Goal: Task Accomplishment & Management: Use online tool/utility

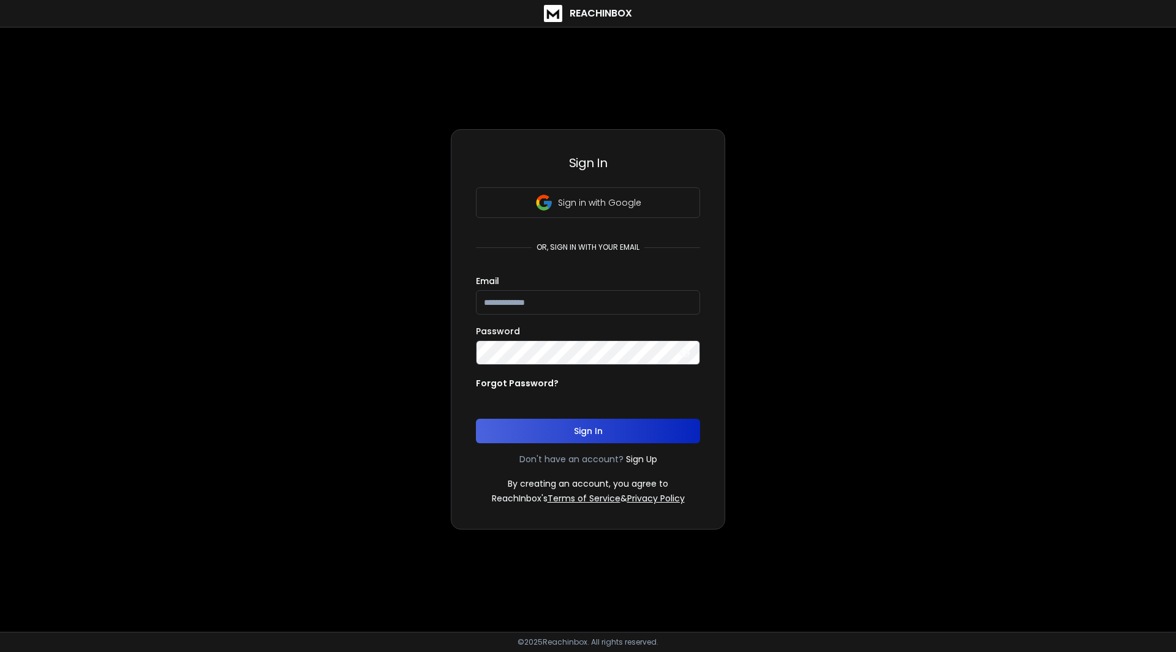
type input "**********"
click at [664, 440] on button "Sign In" at bounding box center [588, 431] width 224 height 24
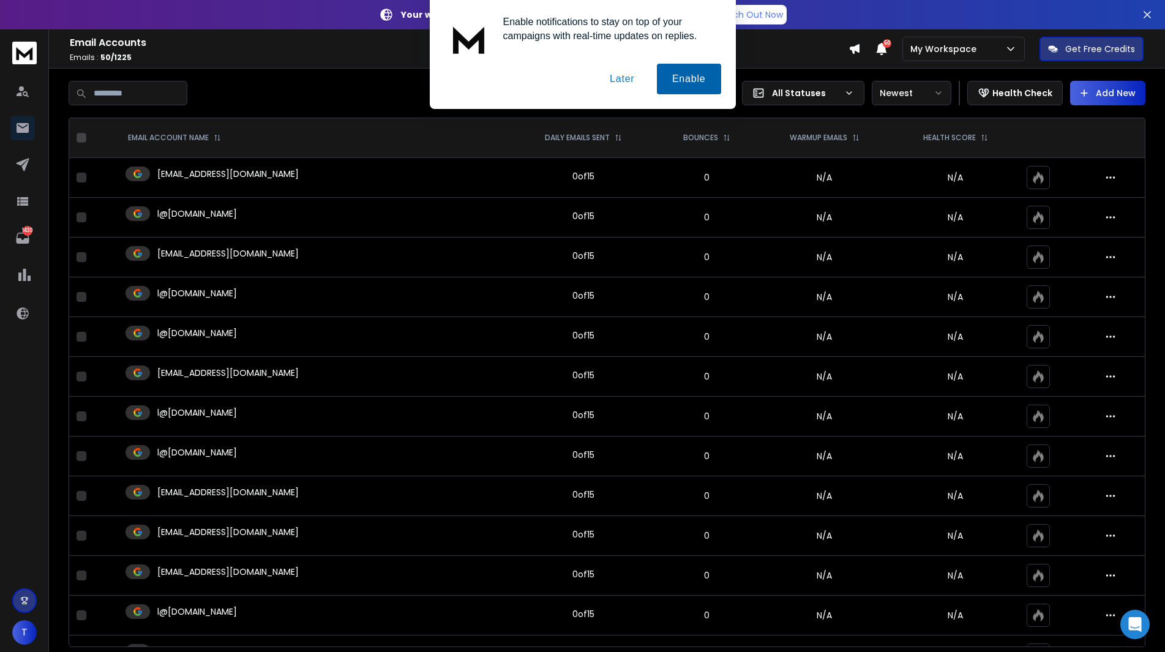
click at [687, 88] on button "Enable" at bounding box center [689, 79] width 64 height 31
click at [699, 69] on button "Enable" at bounding box center [689, 79] width 64 height 31
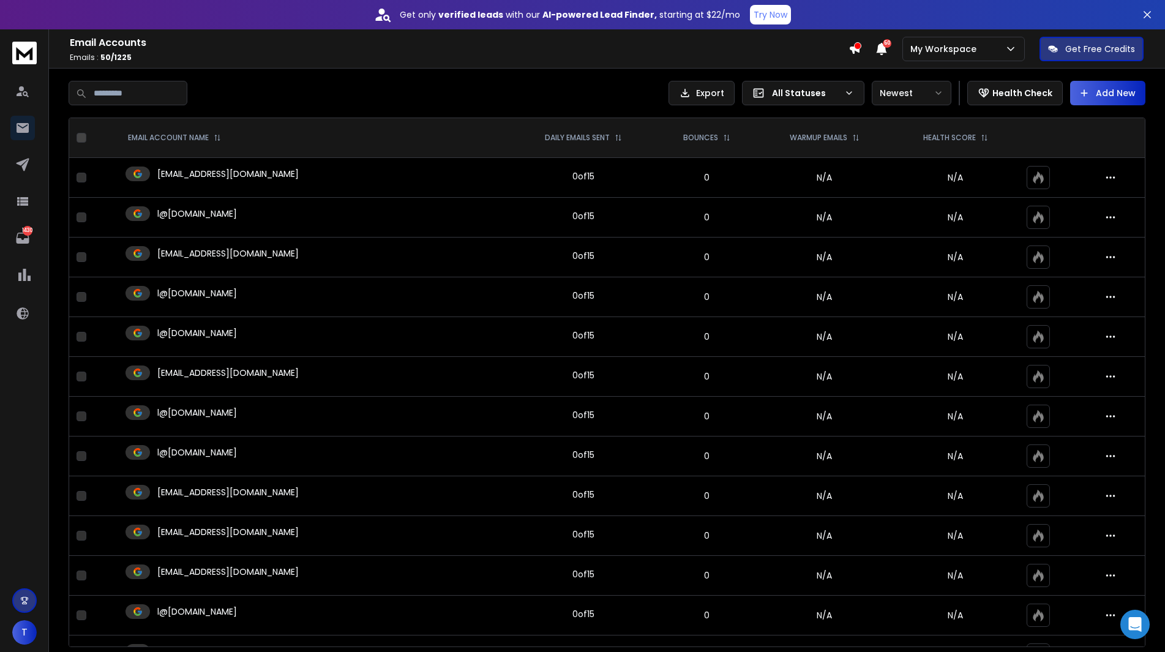
click at [1120, 86] on button "Add New" at bounding box center [1107, 93] width 75 height 24
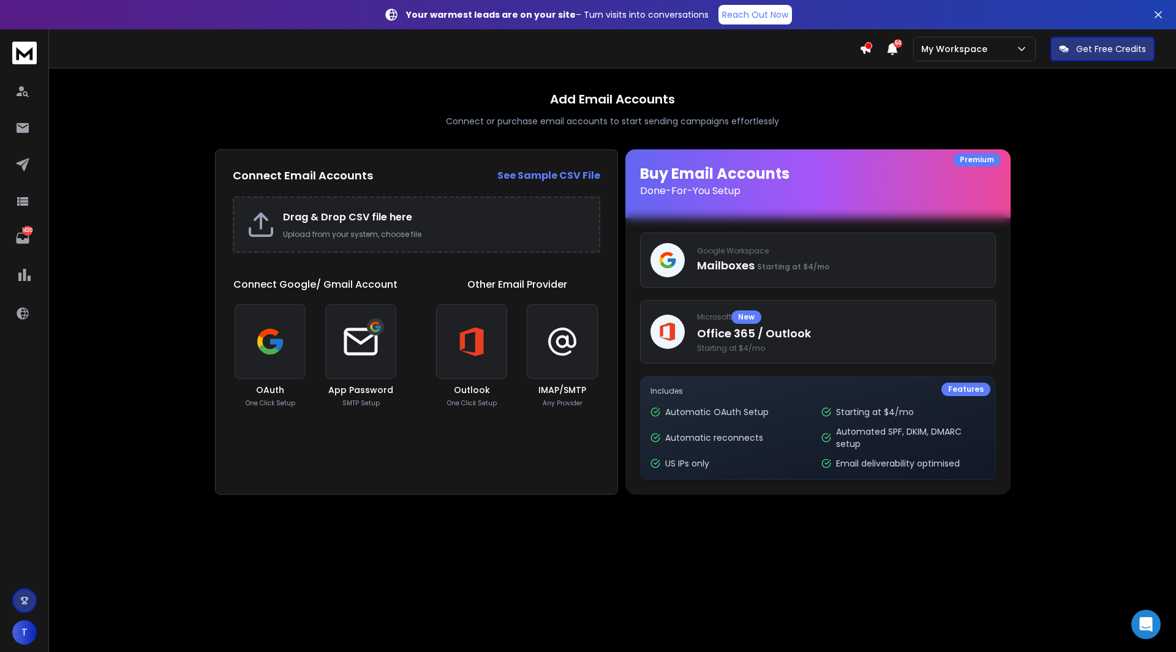
click at [280, 351] on icon at bounding box center [276, 345] width 13 height 12
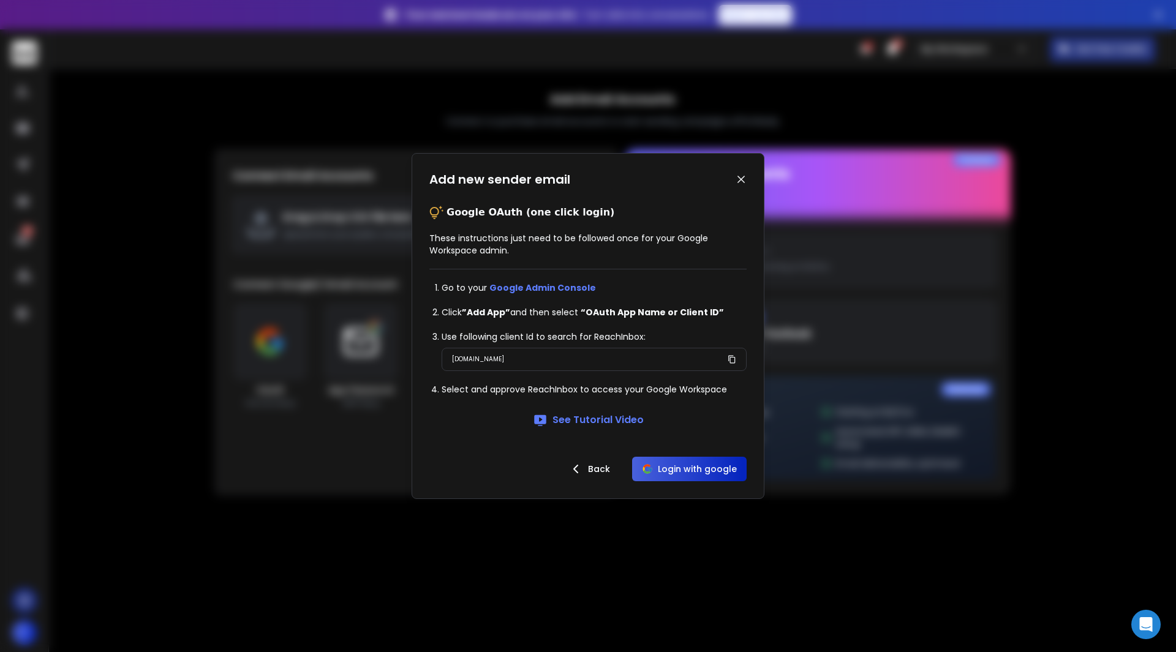
click at [721, 470] on button "Login with google" at bounding box center [689, 469] width 115 height 24
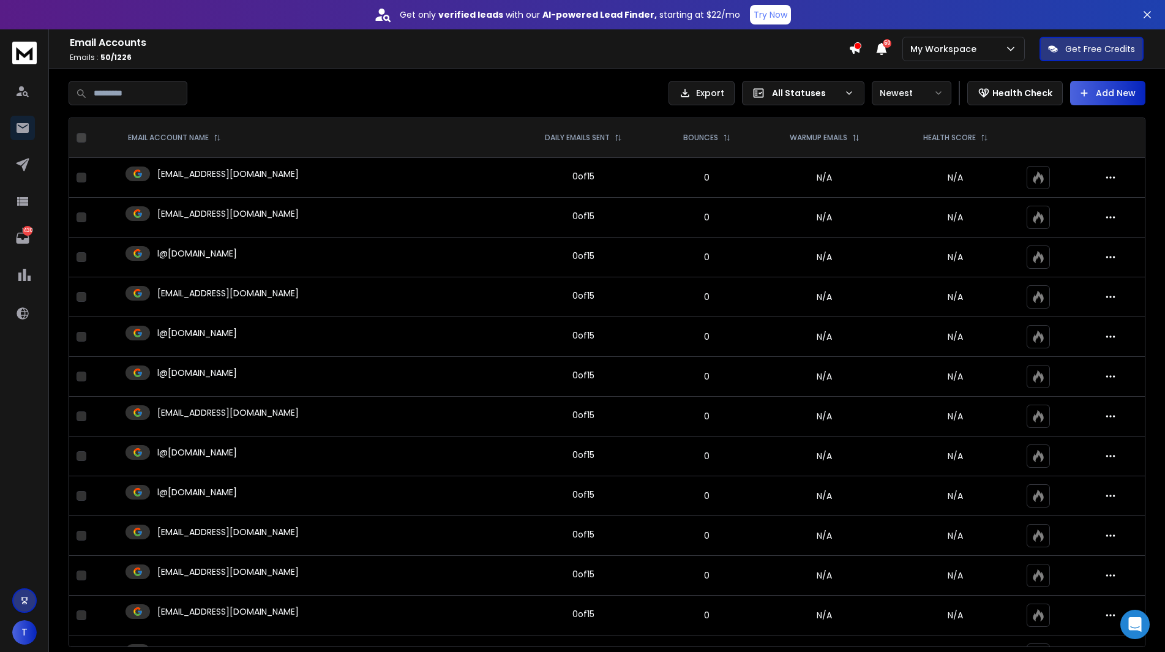
click at [1094, 93] on button "Add New" at bounding box center [1107, 93] width 75 height 24
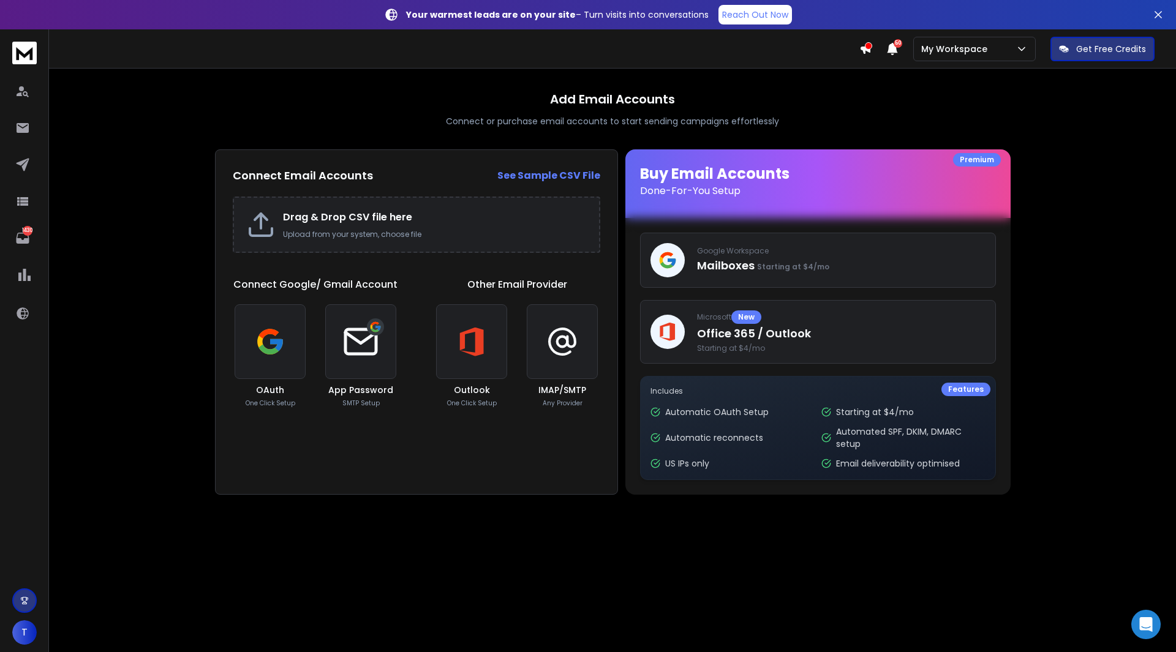
click at [269, 324] on icon at bounding box center [270, 341] width 31 height 37
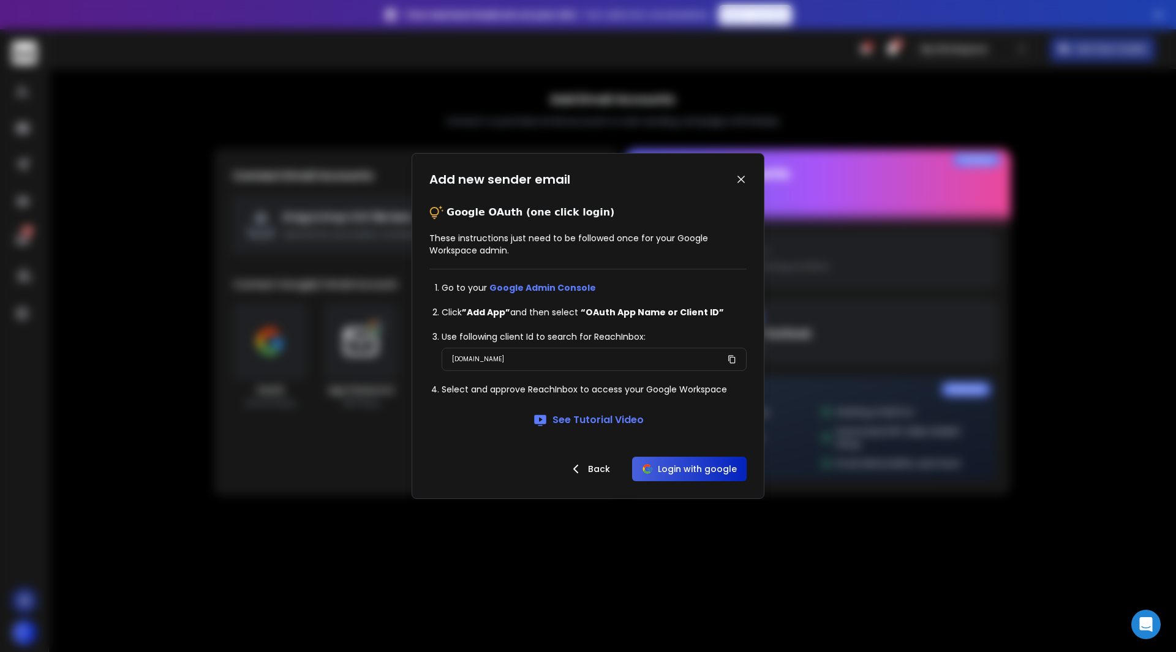
click at [699, 468] on button "Login with google" at bounding box center [689, 469] width 115 height 24
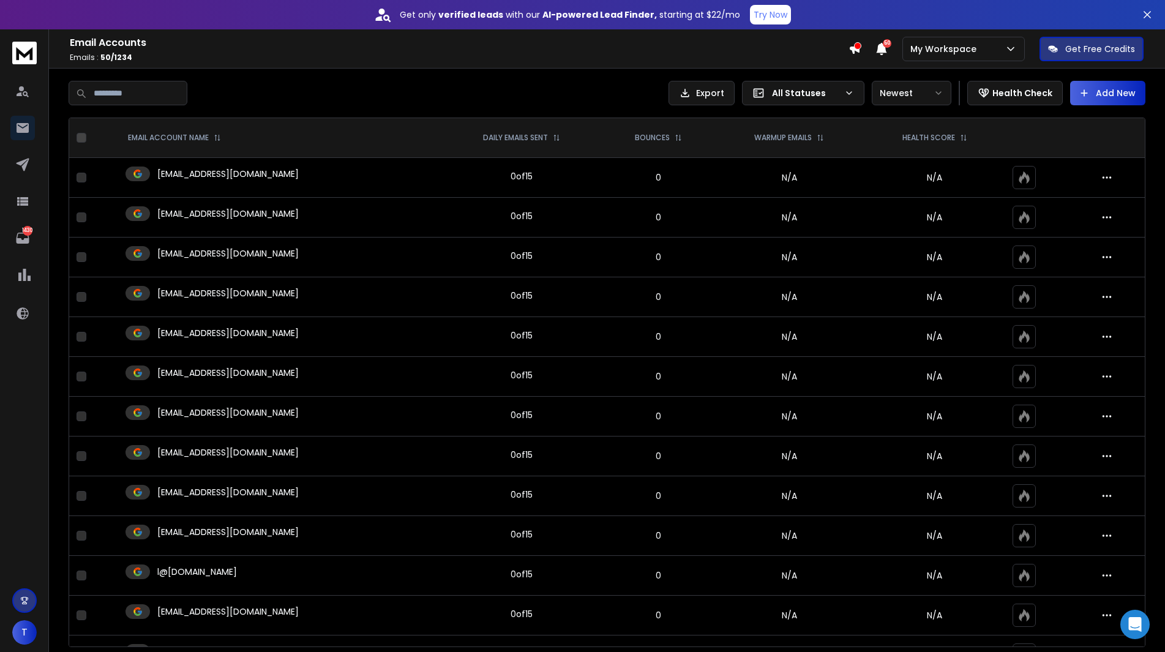
click at [1087, 88] on button "Add New" at bounding box center [1107, 93] width 75 height 24
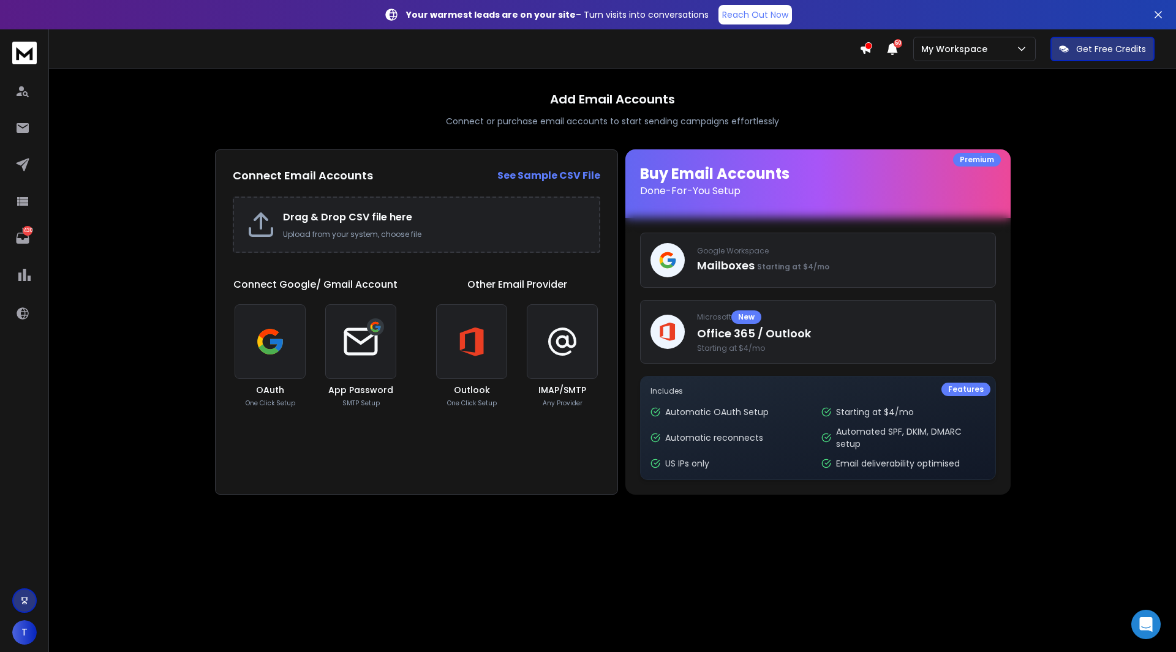
click at [258, 339] on icon at bounding box center [270, 341] width 31 height 37
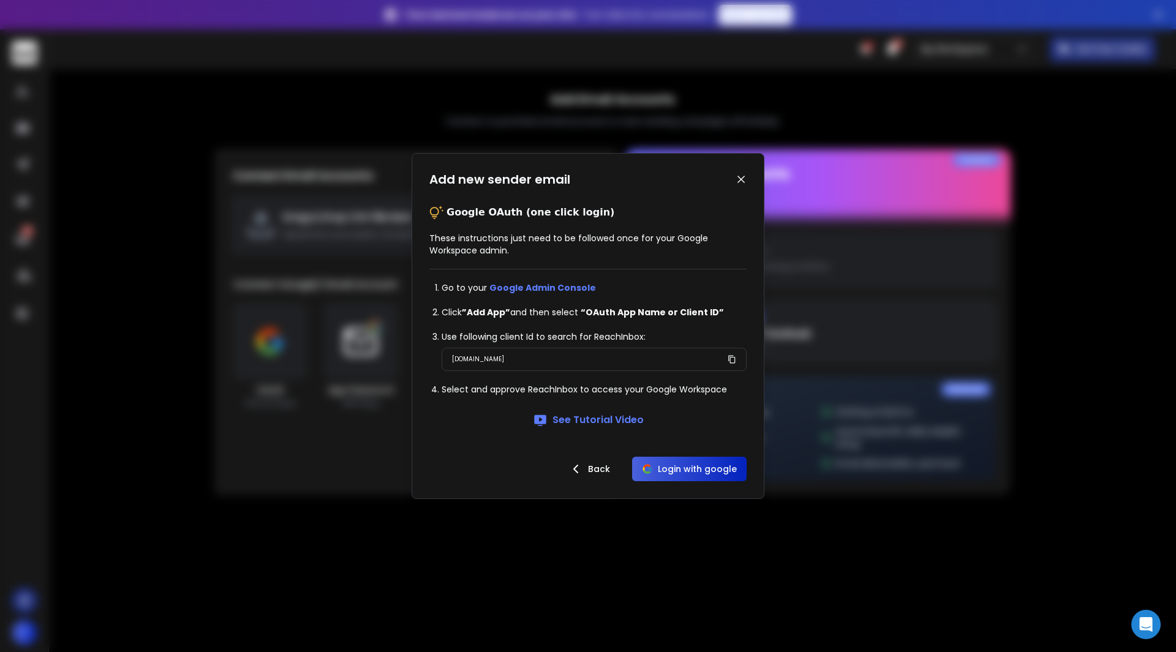
click at [712, 467] on button "Login with google" at bounding box center [689, 469] width 115 height 24
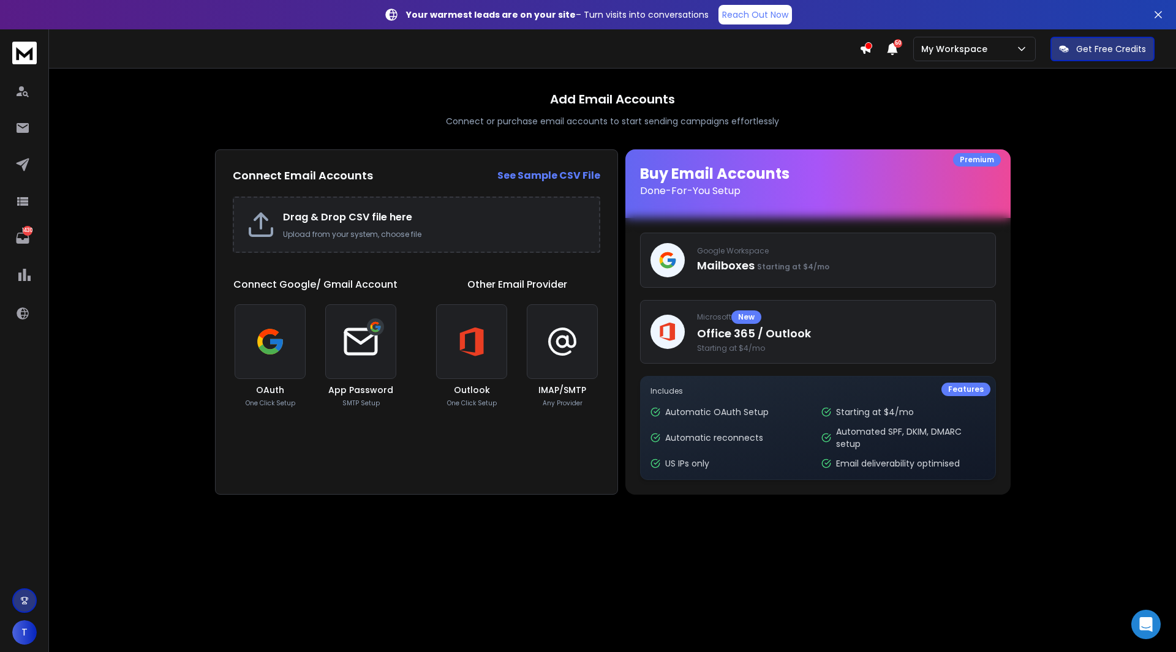
click at [268, 310] on div at bounding box center [270, 341] width 71 height 75
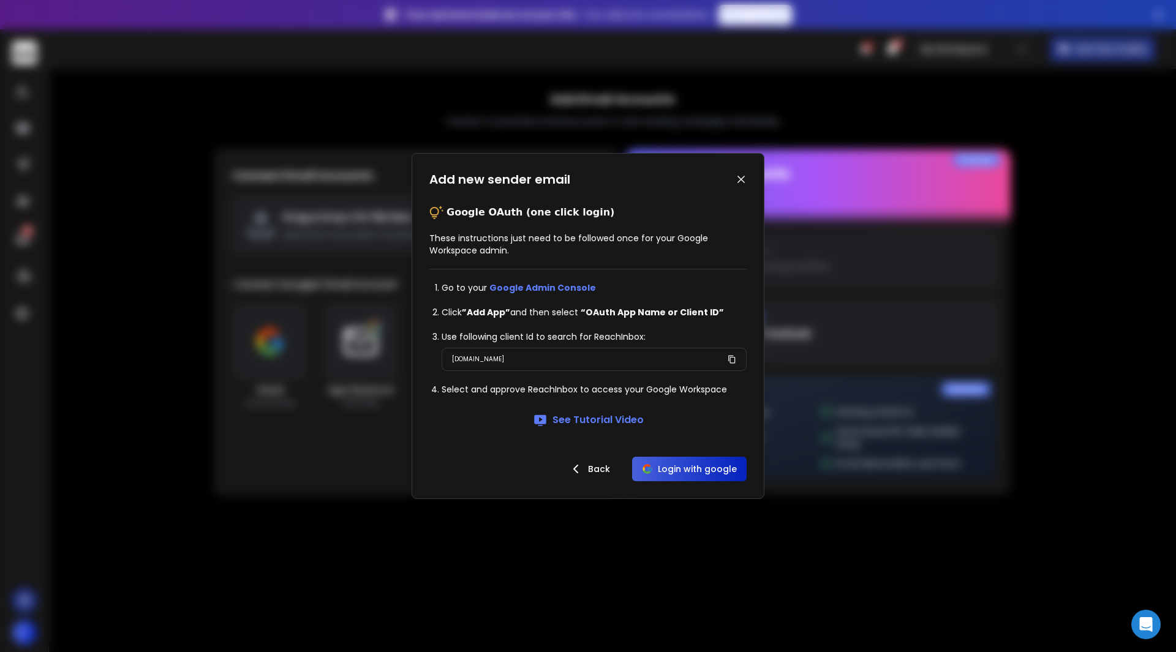
click at [664, 462] on button "Login with google" at bounding box center [689, 469] width 115 height 24
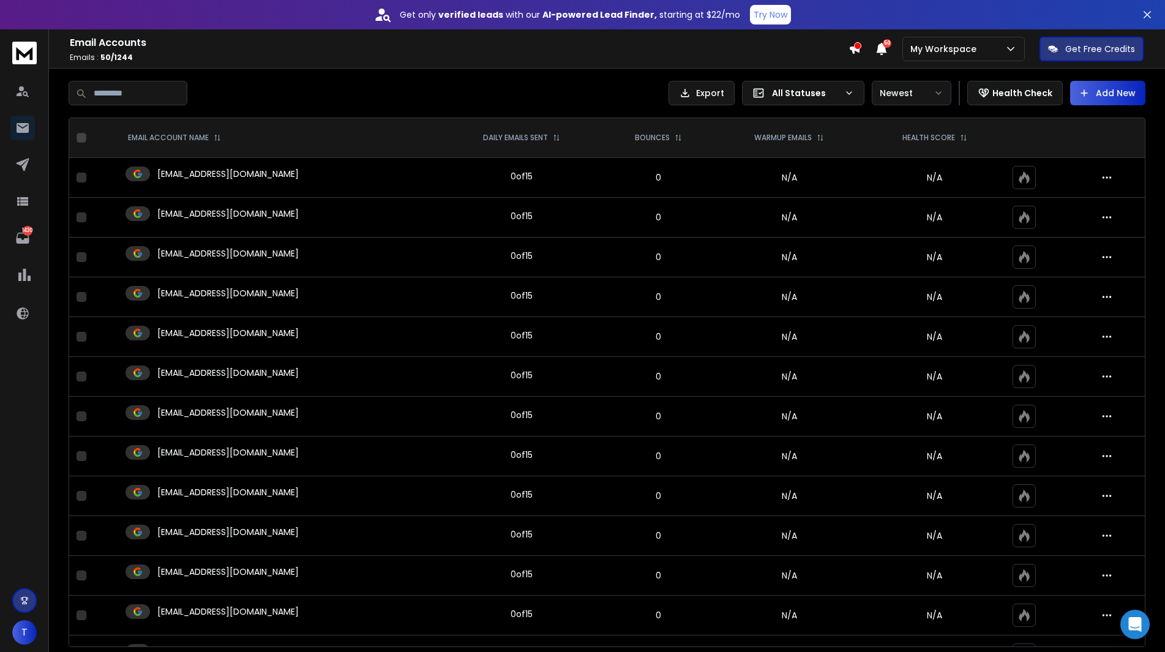
click at [1127, 89] on button "Add New" at bounding box center [1107, 93] width 75 height 24
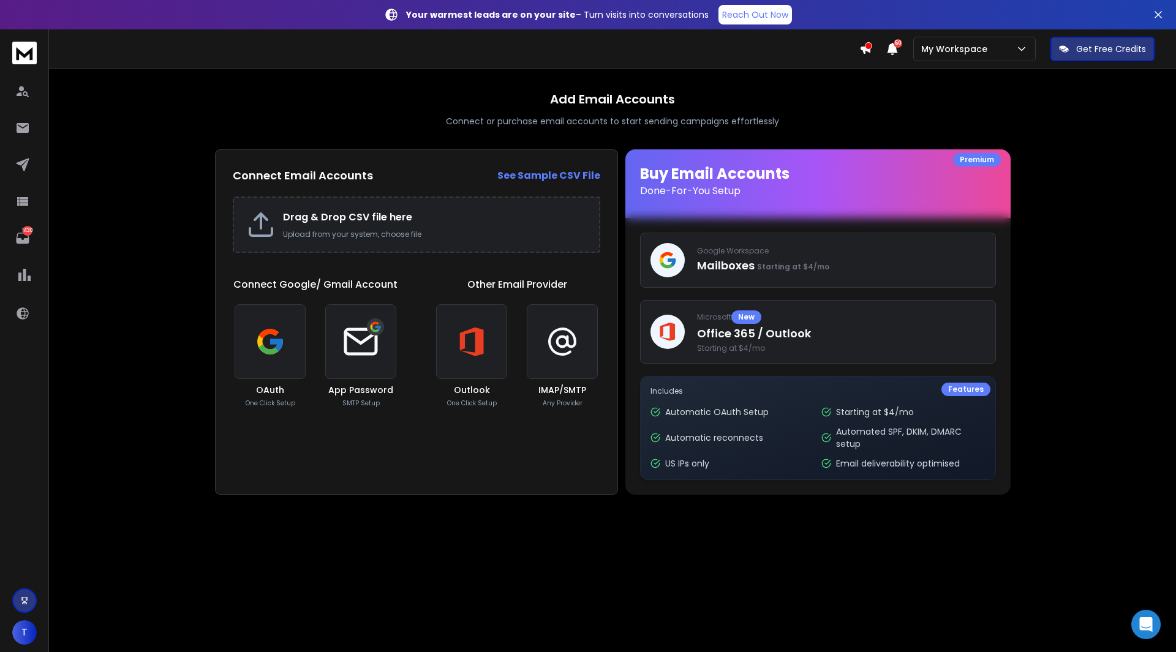
click at [232, 323] on div "Connect Email Accounts See Sample CSV File Drag & Drop CSV file here Upload fro…" at bounding box center [416, 321] width 403 height 345
click at [269, 329] on icon at bounding box center [269, 334] width 20 height 10
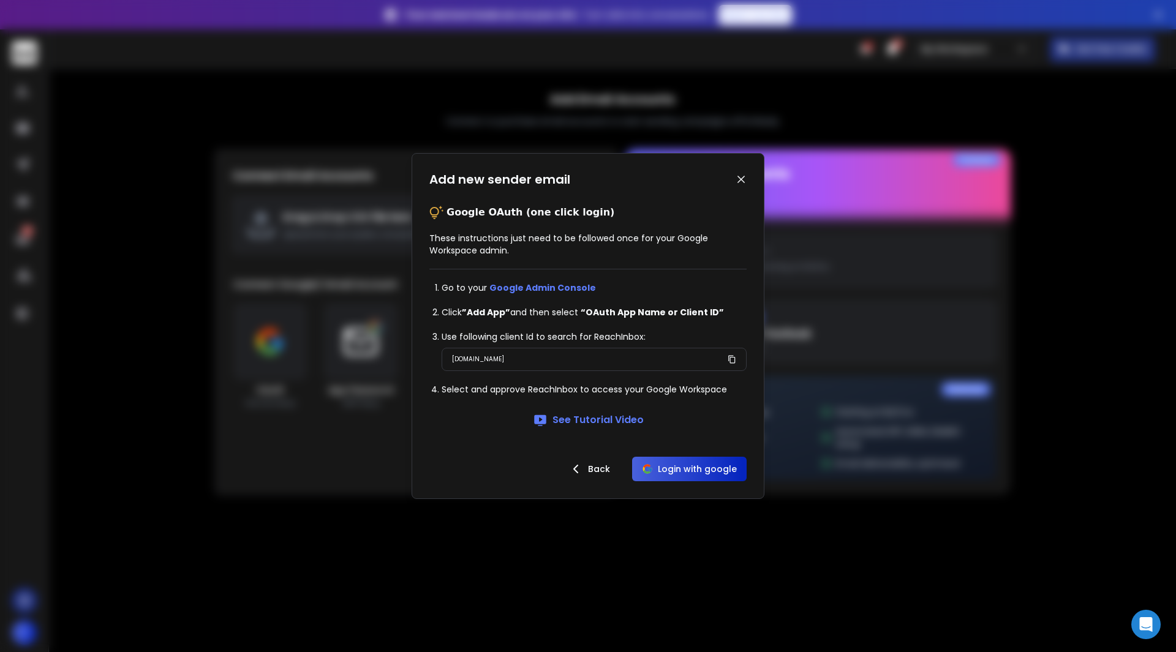
click at [716, 473] on button "Login with google" at bounding box center [689, 469] width 115 height 24
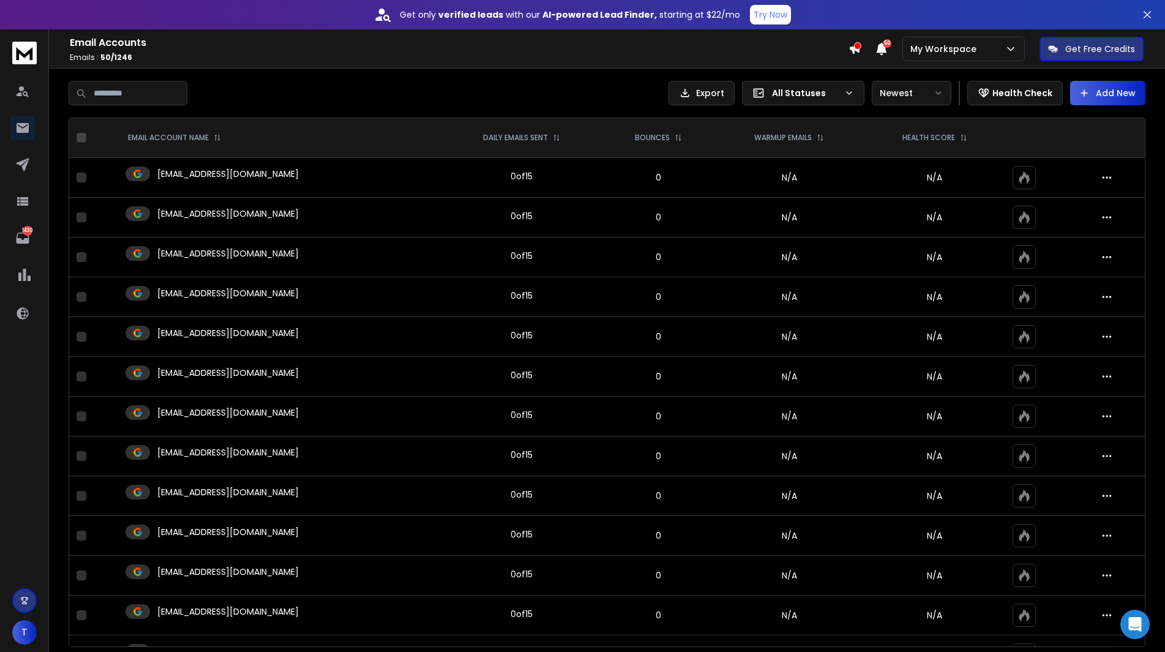
click at [1089, 92] on icon at bounding box center [1084, 93] width 9 height 9
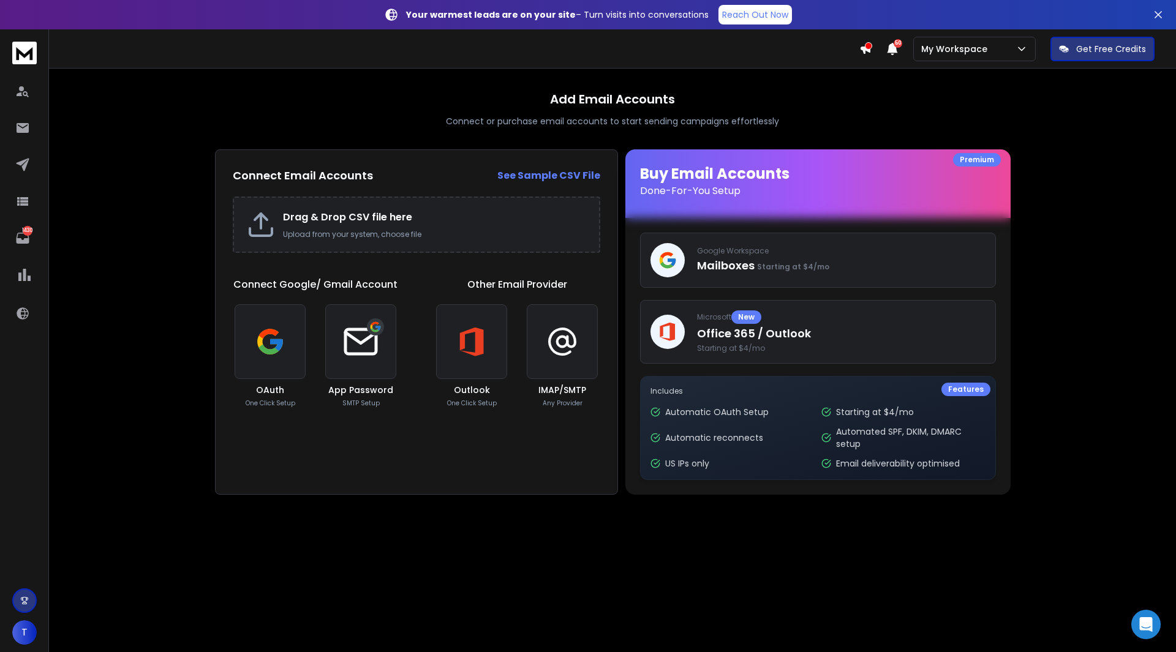
click at [278, 319] on div at bounding box center [270, 341] width 71 height 75
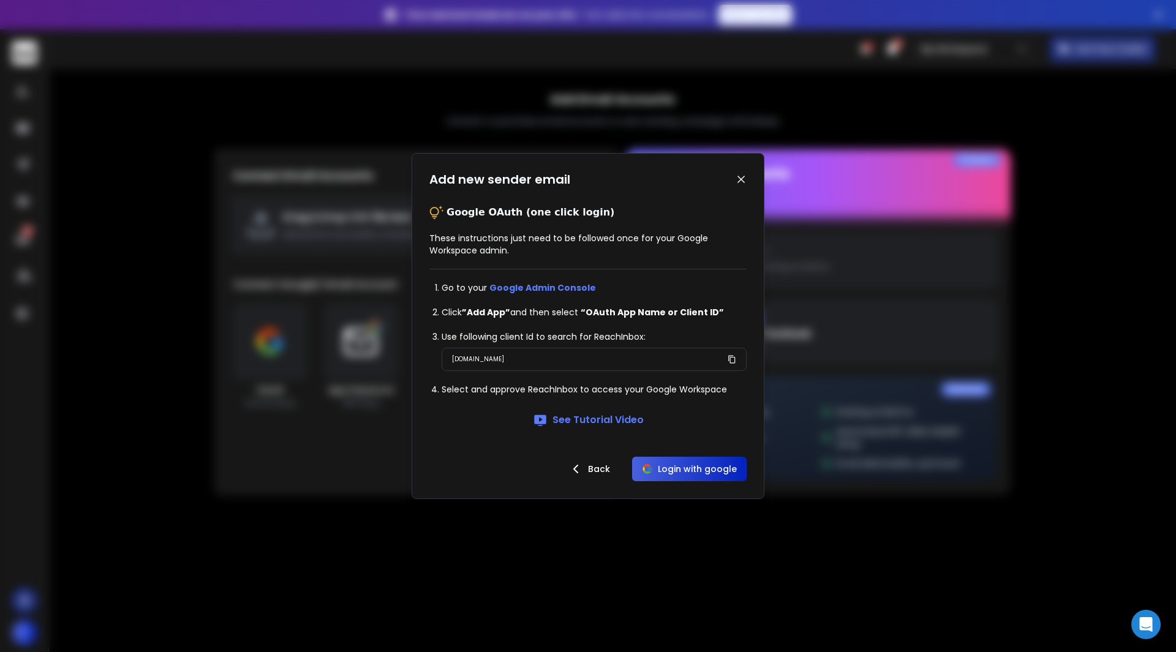
click at [656, 462] on button "Login with google" at bounding box center [689, 469] width 115 height 24
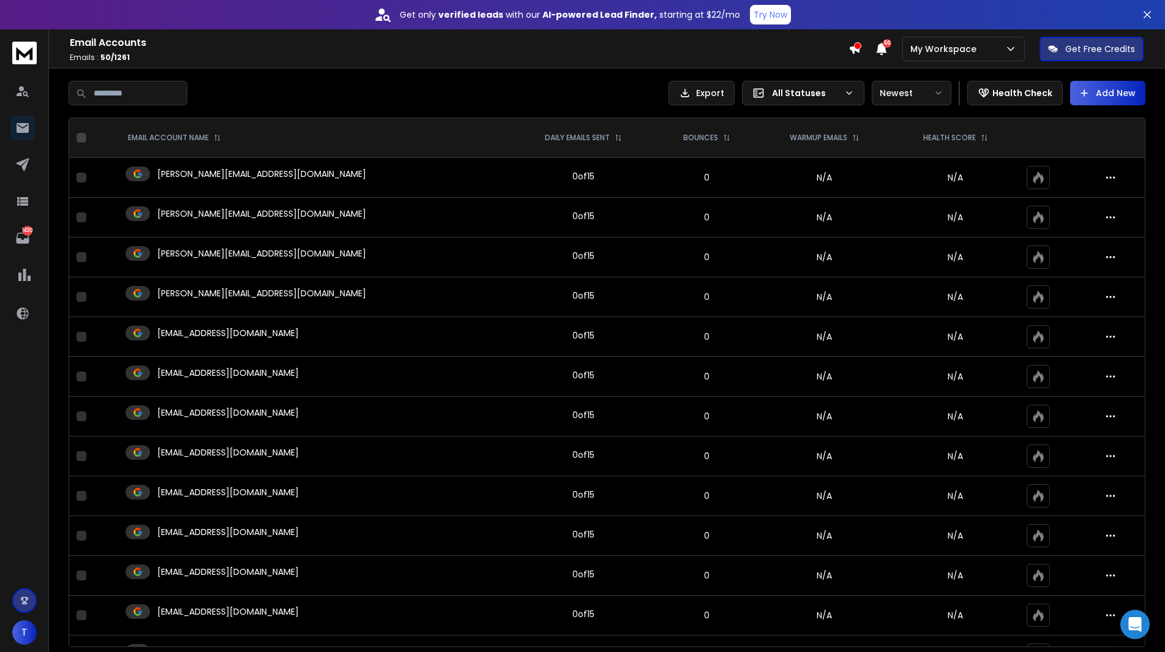
click at [1118, 94] on button "Add New" at bounding box center [1107, 93] width 75 height 24
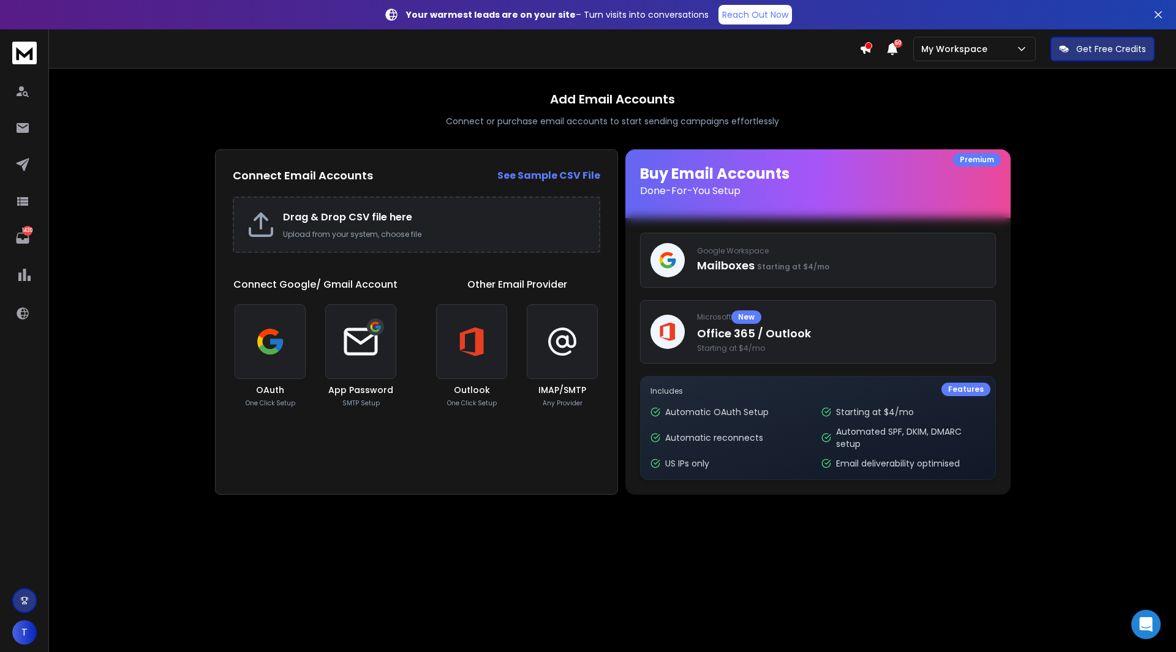
click at [271, 344] on icon at bounding box center [270, 341] width 31 height 37
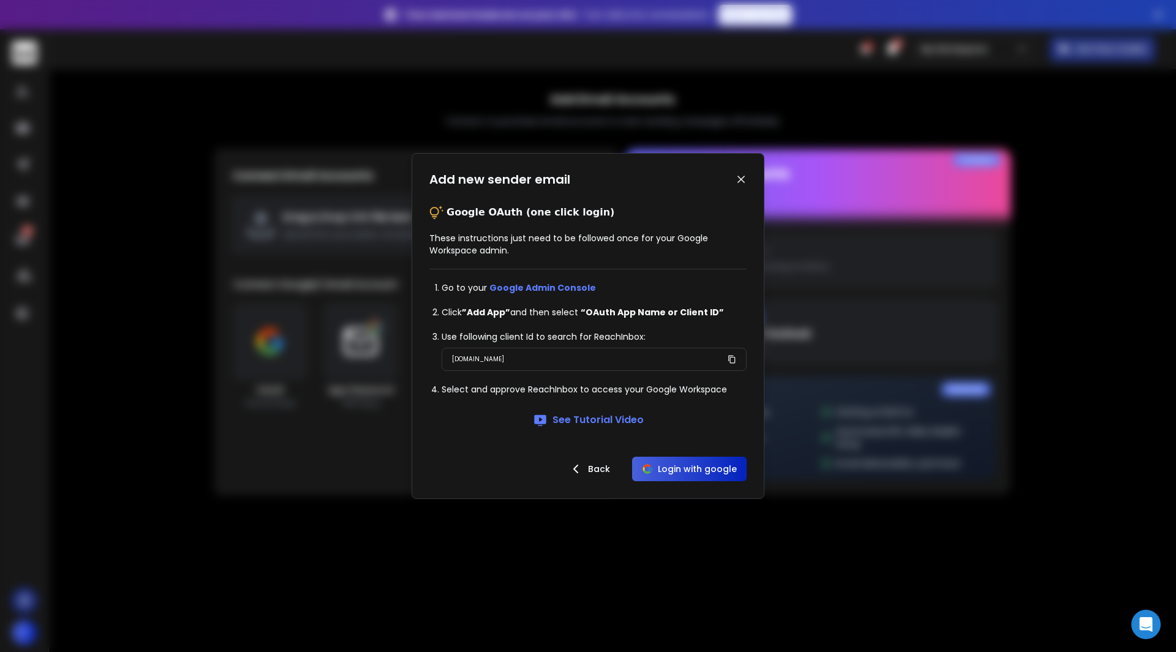
click at [680, 466] on button "Login with google" at bounding box center [689, 469] width 115 height 24
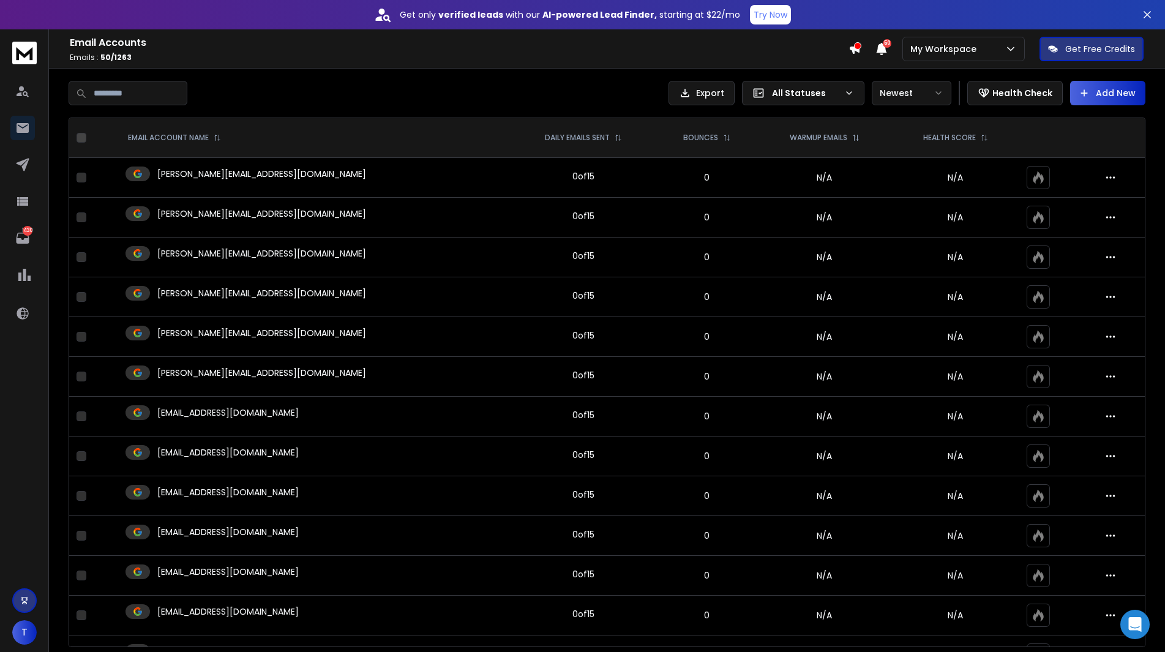
click at [1081, 98] on button "Add New" at bounding box center [1107, 93] width 75 height 24
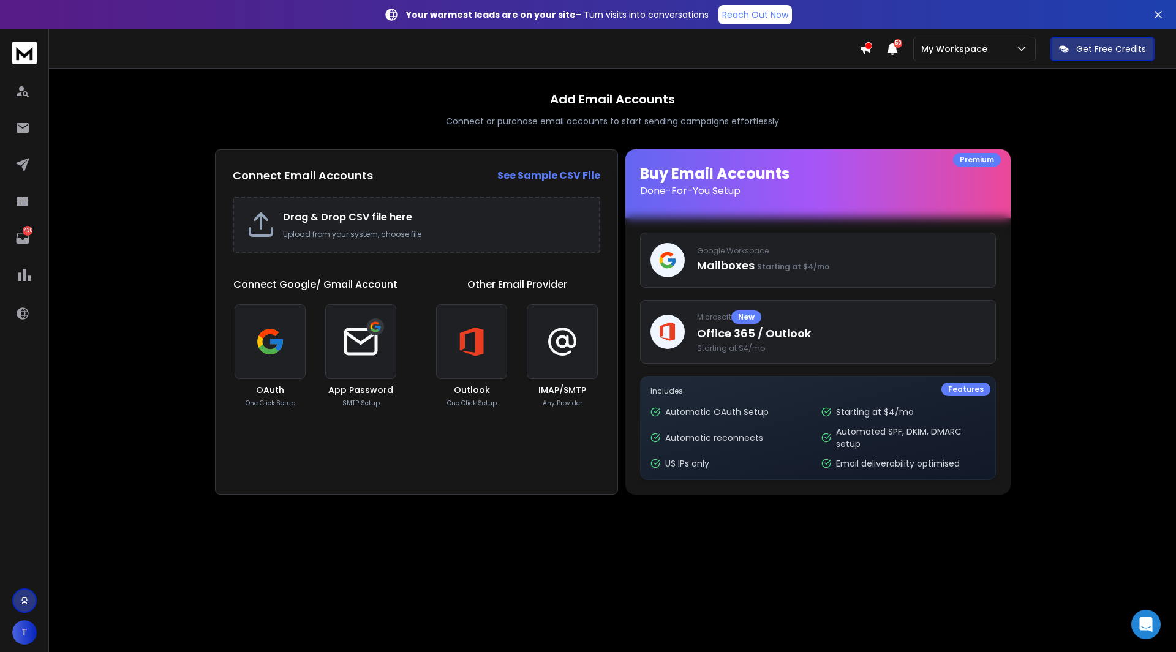
click at [264, 344] on icon at bounding box center [271, 342] width 26 height 26
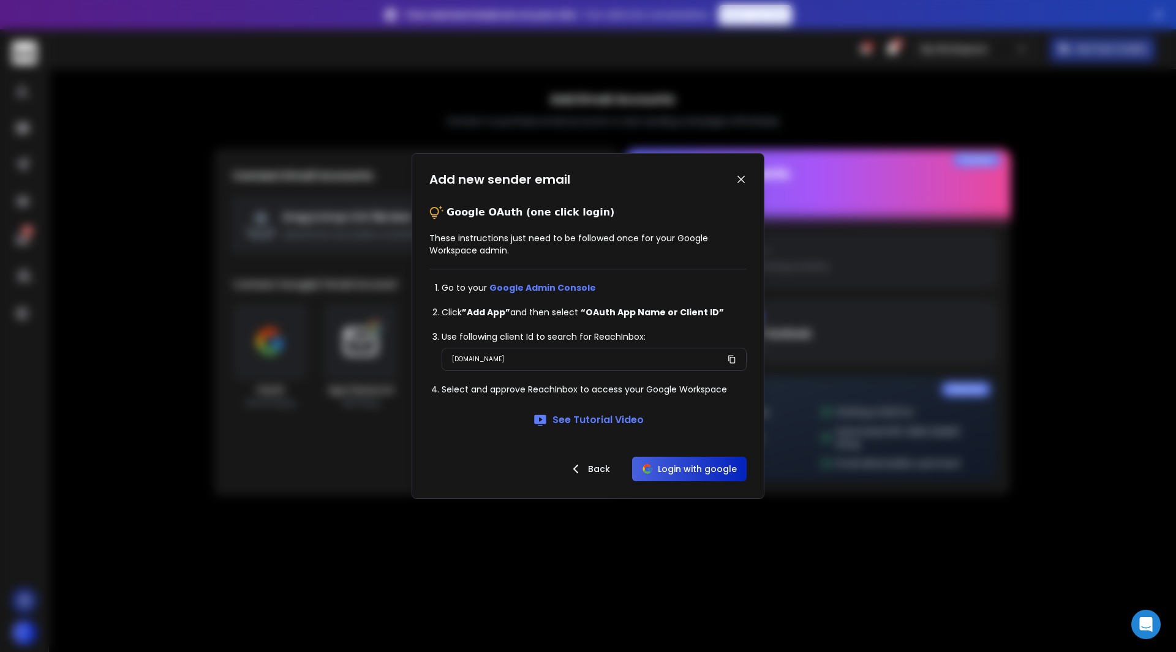
click at [718, 469] on button "Login with google" at bounding box center [689, 469] width 115 height 24
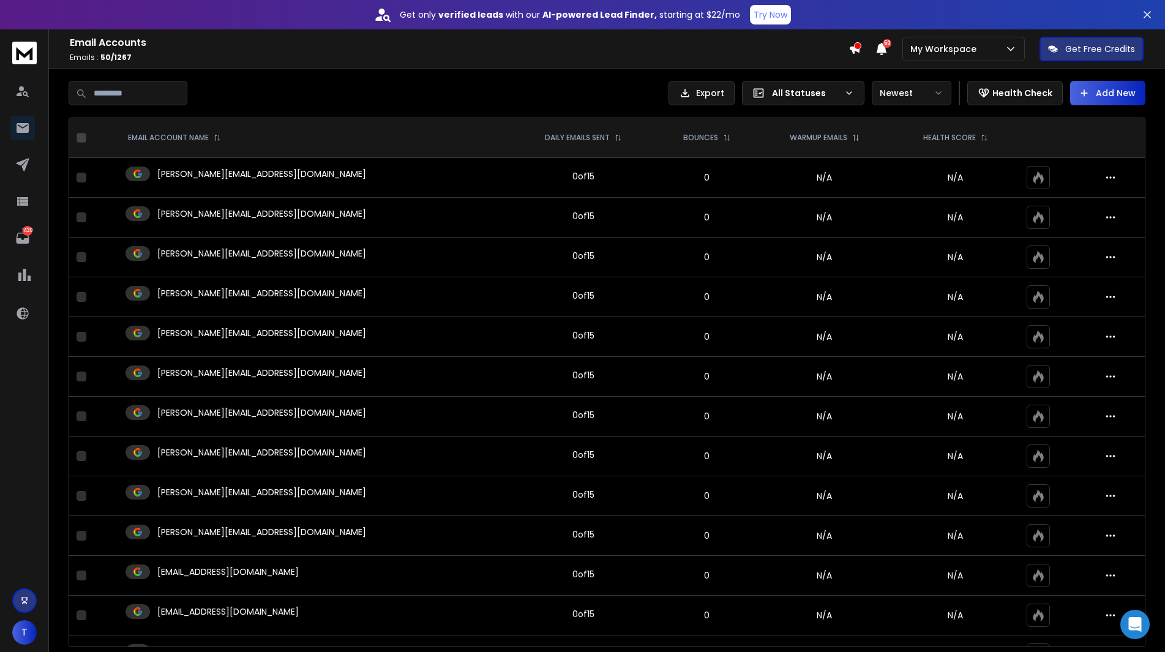
click at [1124, 100] on button "Add New" at bounding box center [1107, 93] width 75 height 24
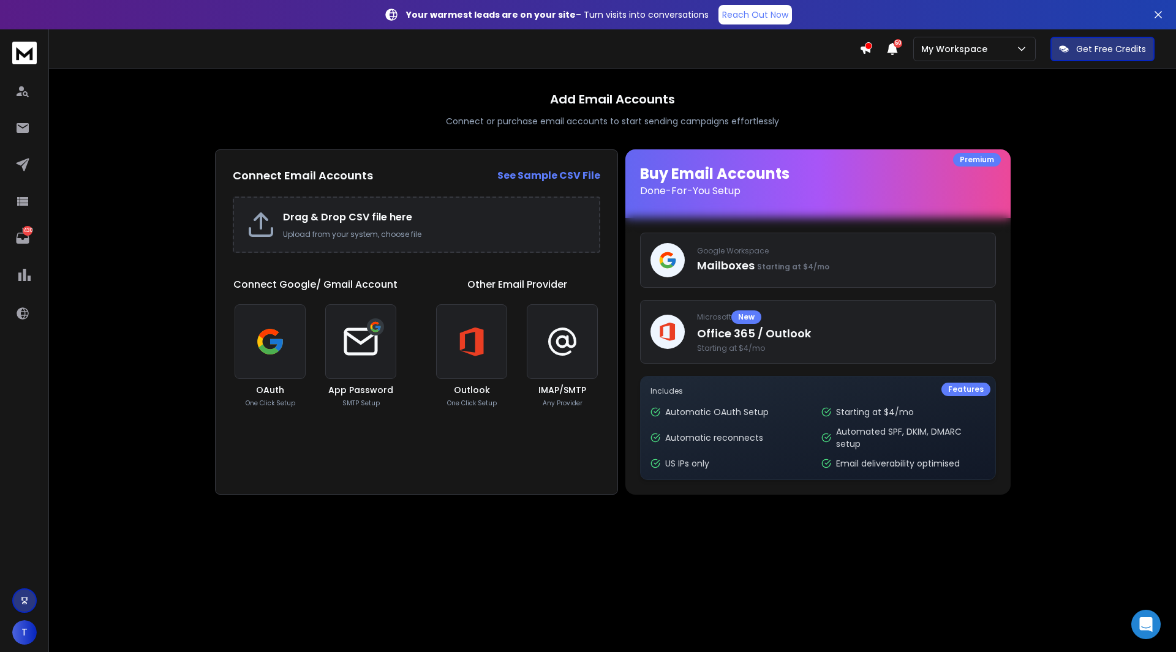
click at [273, 341] on icon at bounding box center [276, 345] width 13 height 12
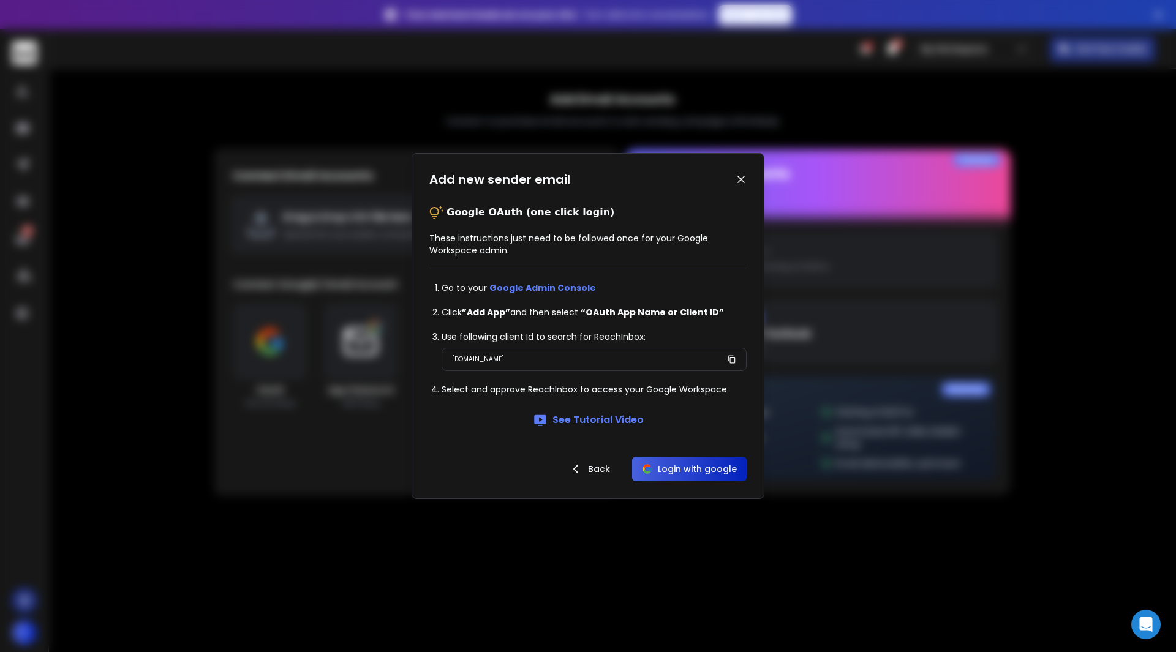
click at [684, 475] on button "Login with google" at bounding box center [689, 469] width 115 height 24
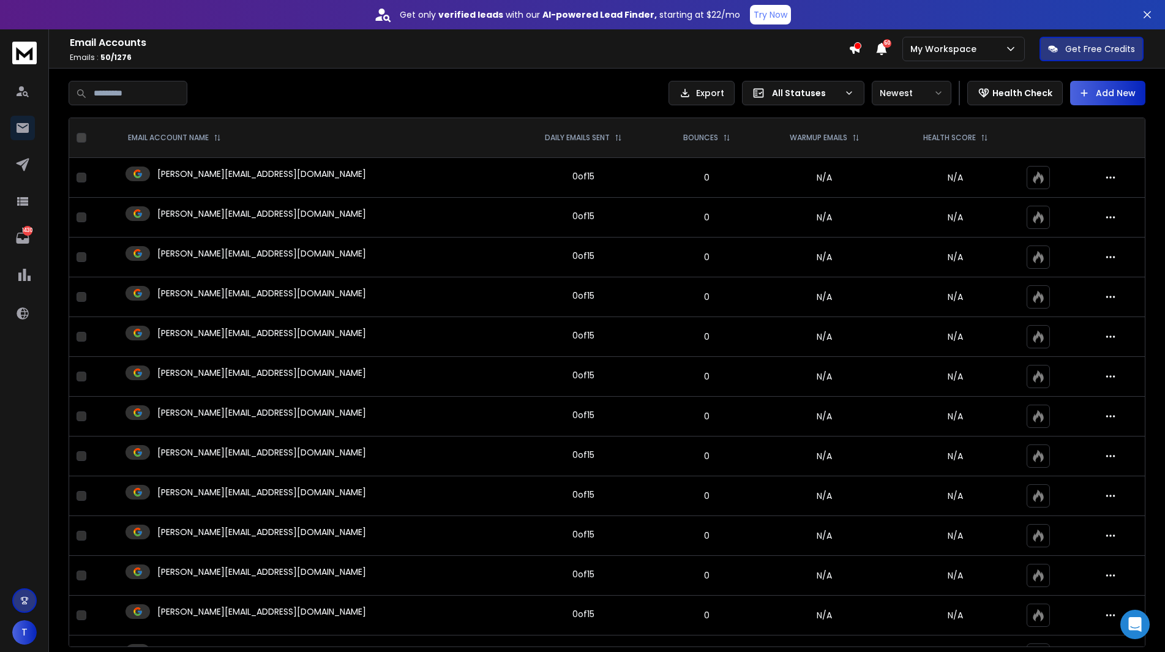
click at [1118, 89] on button "Add New" at bounding box center [1107, 93] width 75 height 24
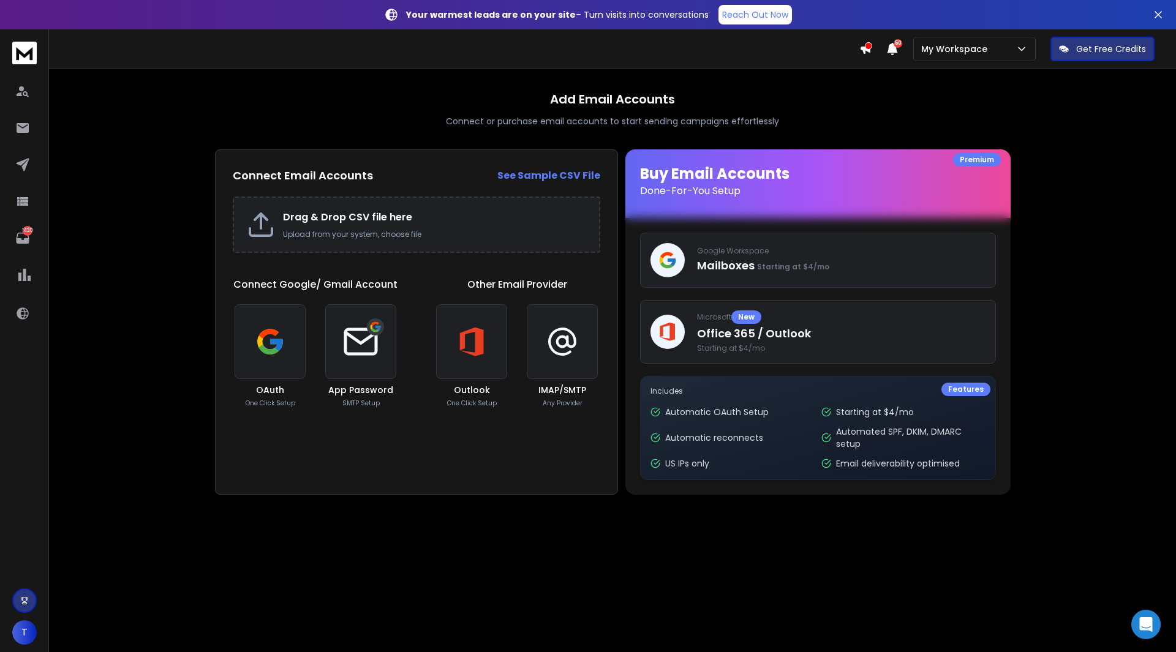
click at [279, 346] on icon at bounding box center [276, 345] width 13 height 12
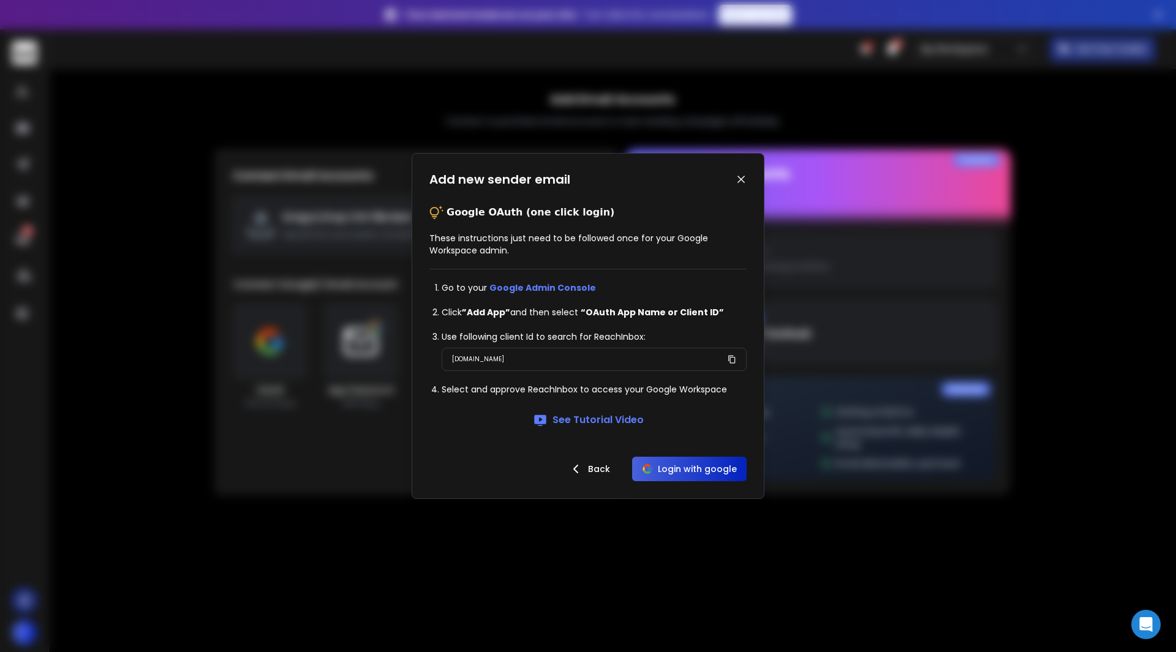
click at [659, 457] on button "Login with google" at bounding box center [689, 469] width 115 height 24
